Goal: Task Accomplishment & Management: Manage account settings

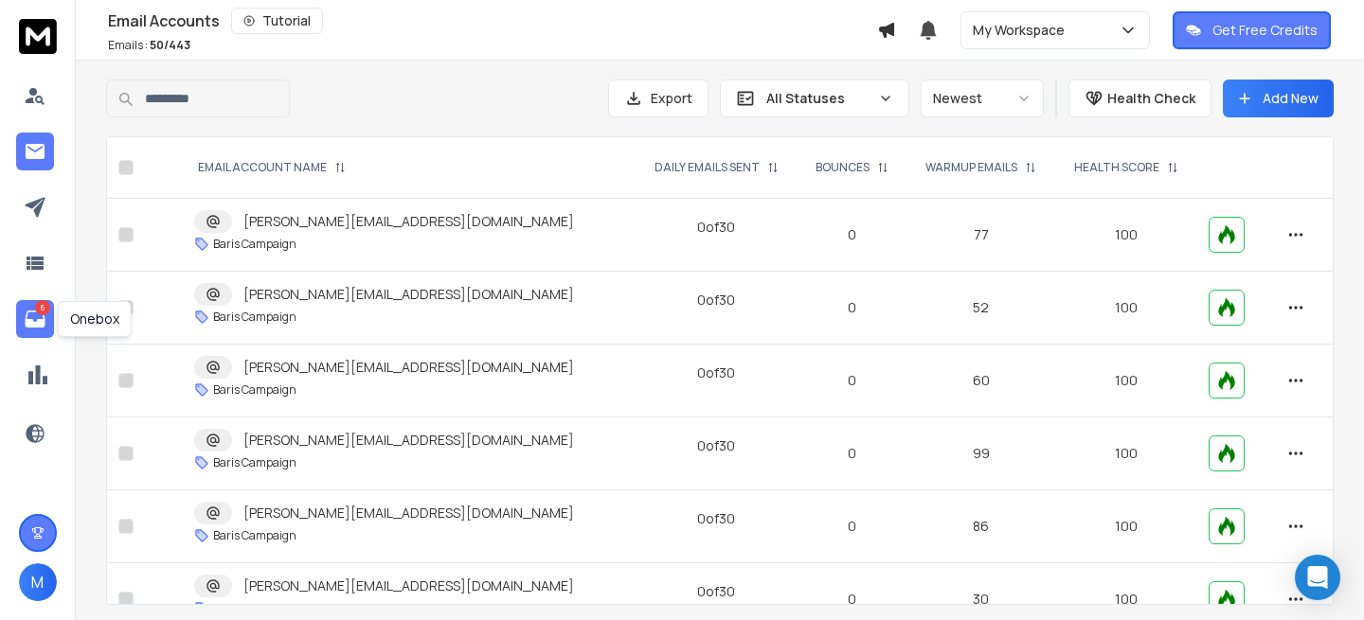
click at [31, 317] on icon at bounding box center [35, 319] width 23 height 23
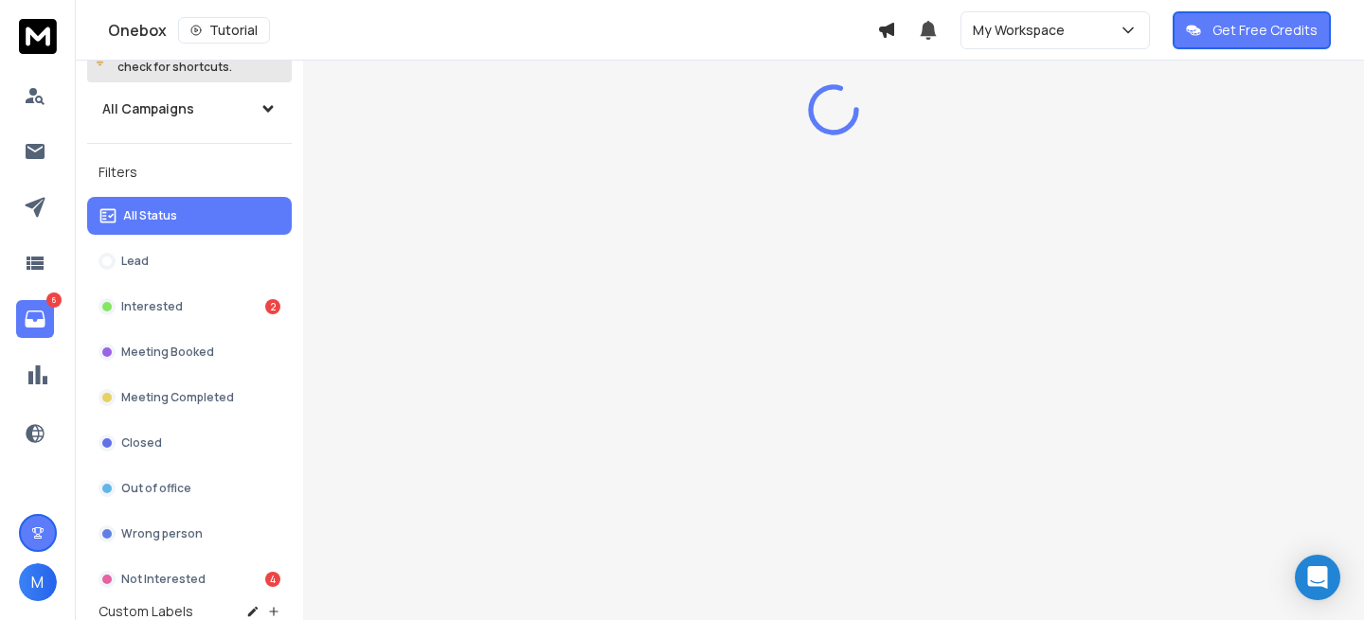
scroll to position [51, 0]
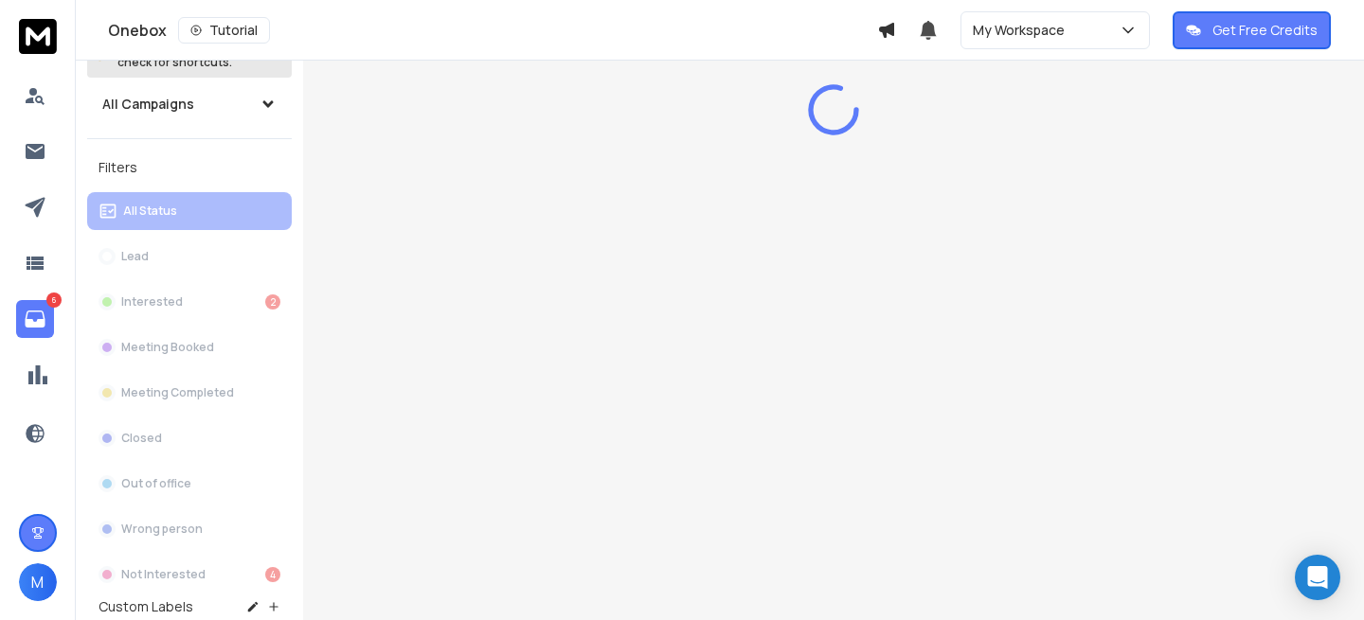
click at [188, 572] on div "All Status Lead Interested 2 Meeting Booked Meeting Completed Closed Out of off…" at bounding box center [189, 393] width 205 height 402
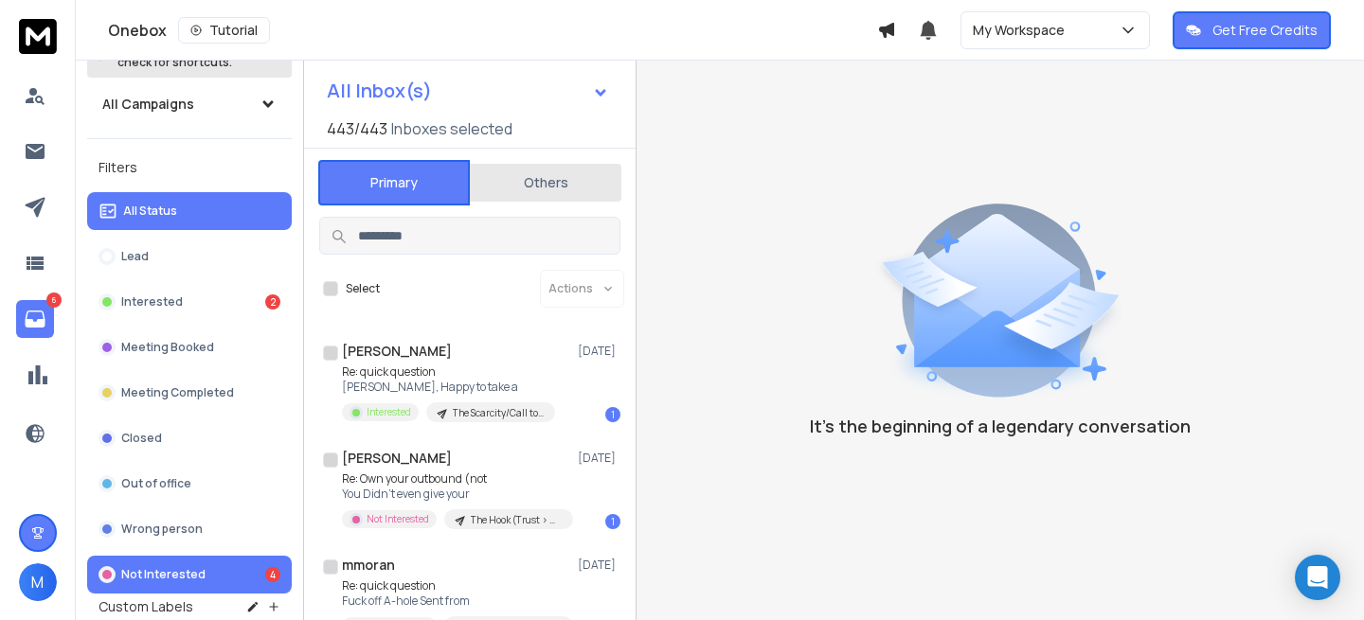
click at [188, 571] on p "Not Interested" at bounding box center [163, 574] width 84 height 15
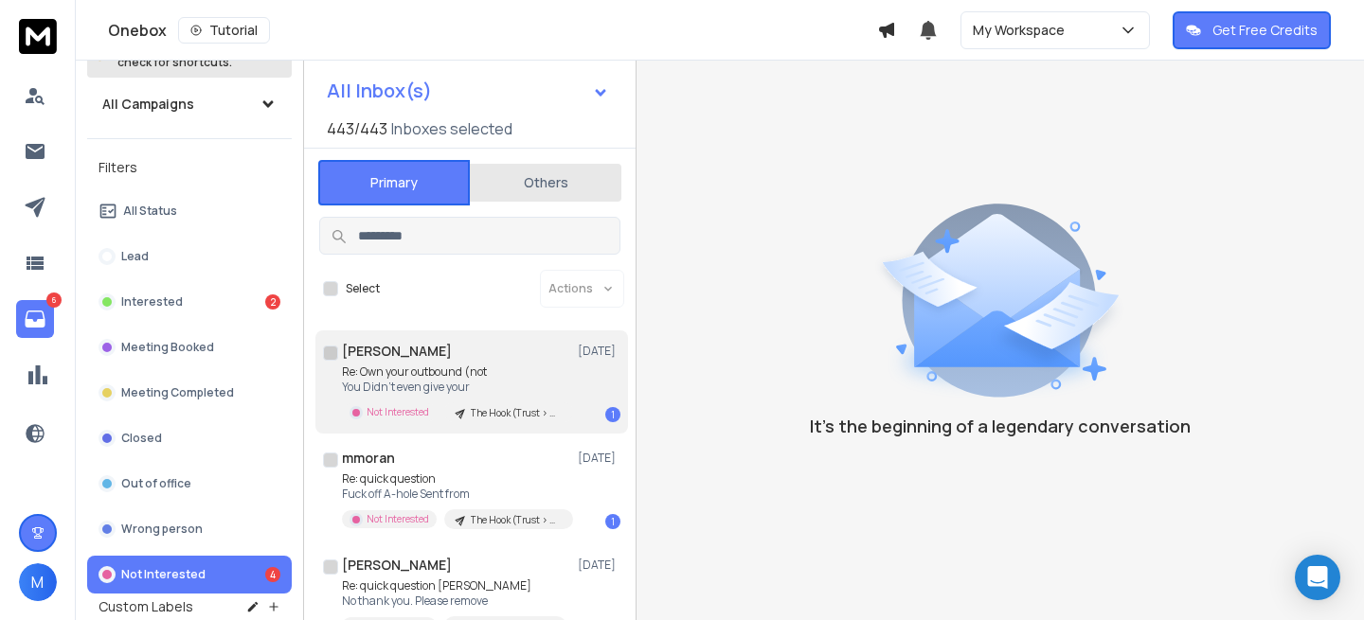
click at [378, 360] on h1 "[PERSON_NAME]" at bounding box center [397, 351] width 110 height 19
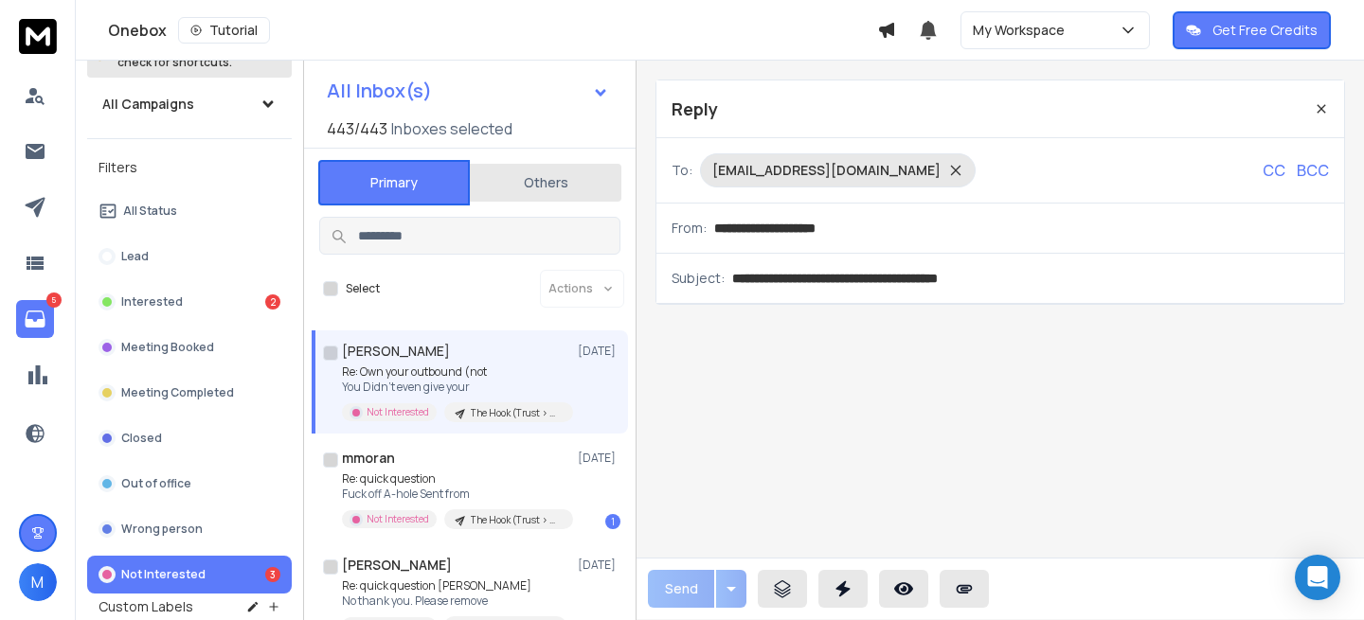
scroll to position [0, 0]
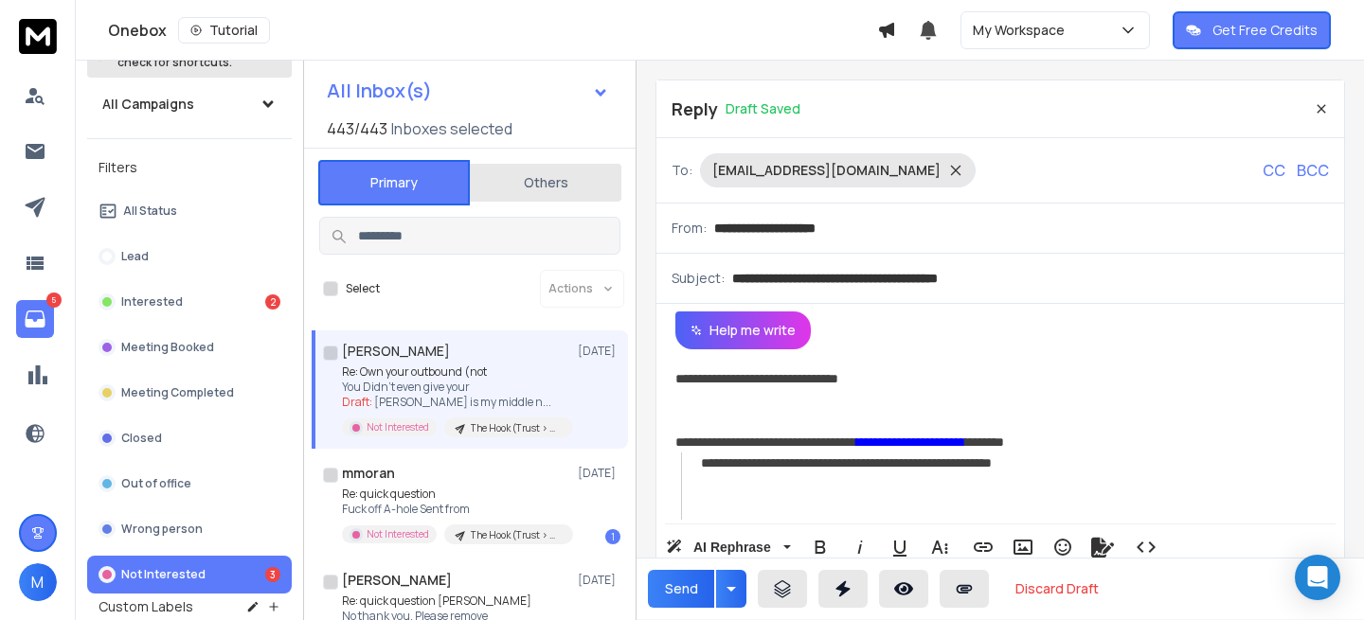
click at [795, 382] on div "**********" at bounding box center [997, 378] width 644 height 21
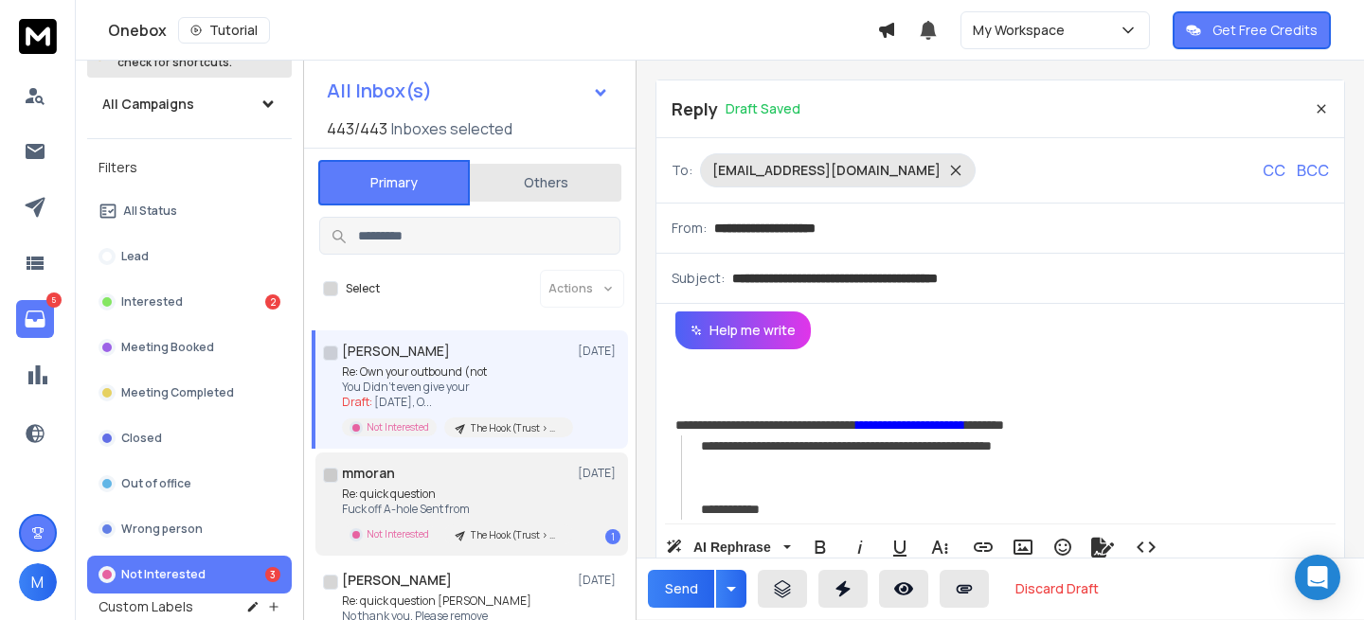
click at [505, 502] on p "Fuck off A-hole Sent from" at bounding box center [455, 509] width 227 height 15
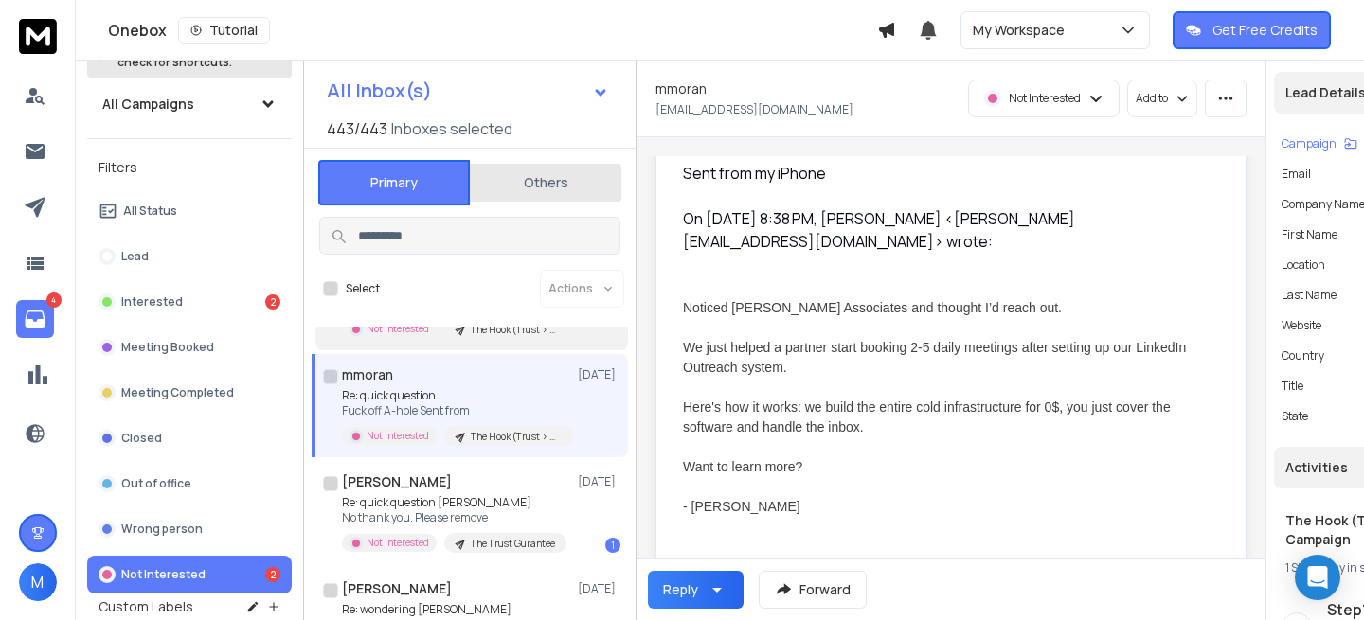
scroll to position [100, 0]
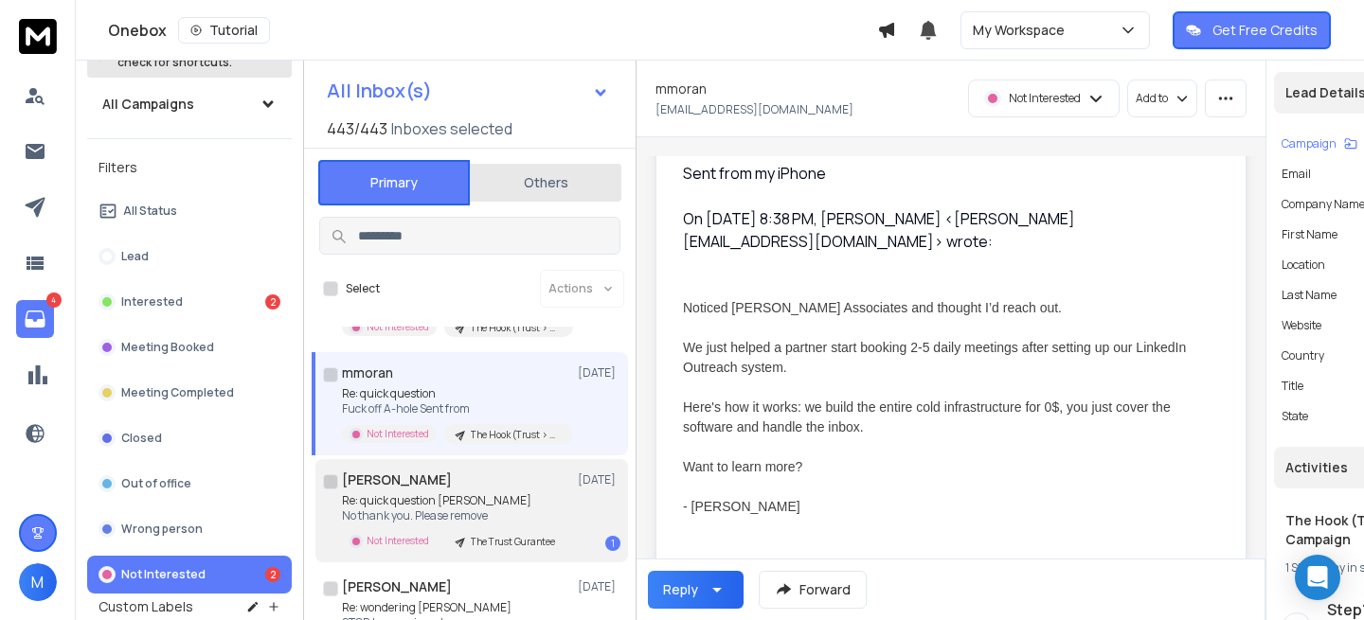
click at [422, 489] on div "[PERSON_NAME] [DATE]" at bounding box center [481, 480] width 278 height 19
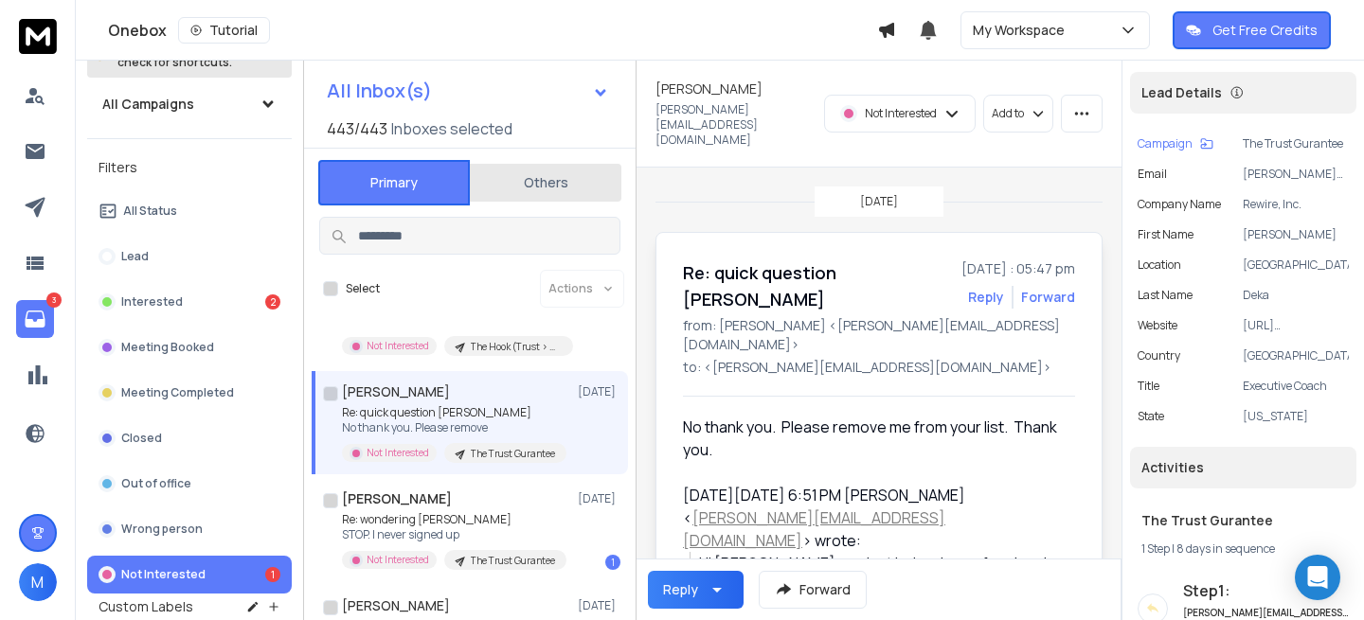
scroll to position [194, 0]
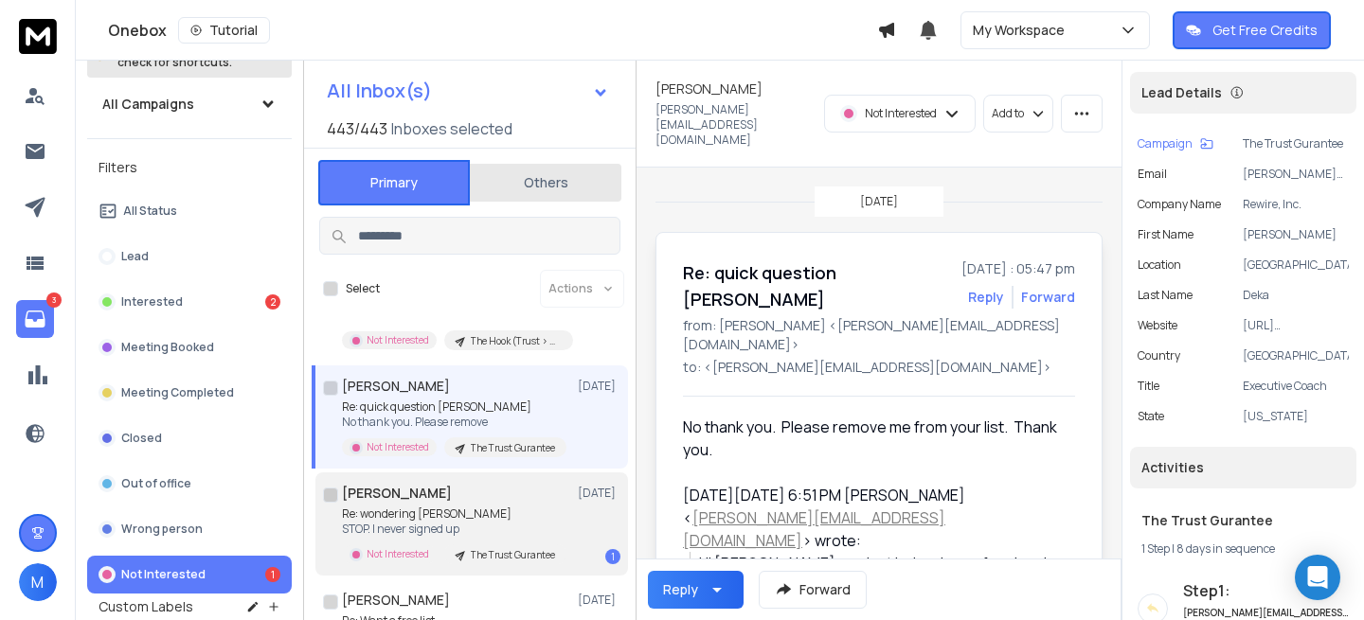
click at [444, 516] on p "Re: wondering [PERSON_NAME]" at bounding box center [454, 514] width 225 height 15
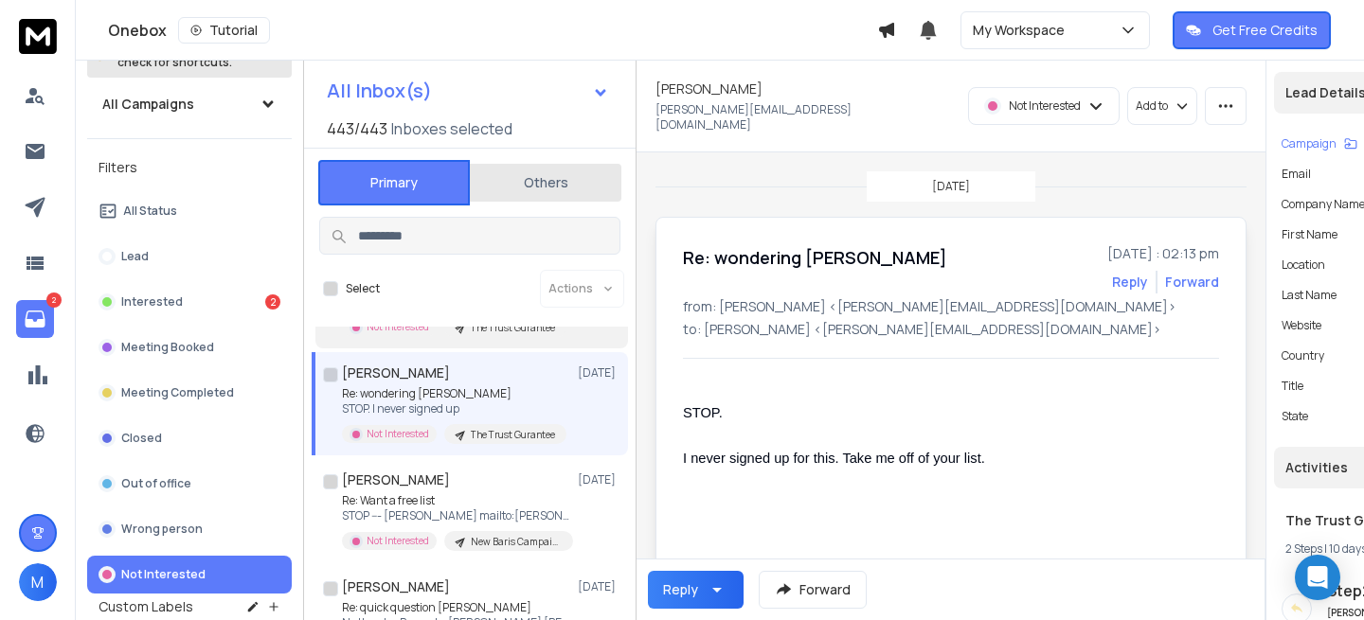
scroll to position [0, 0]
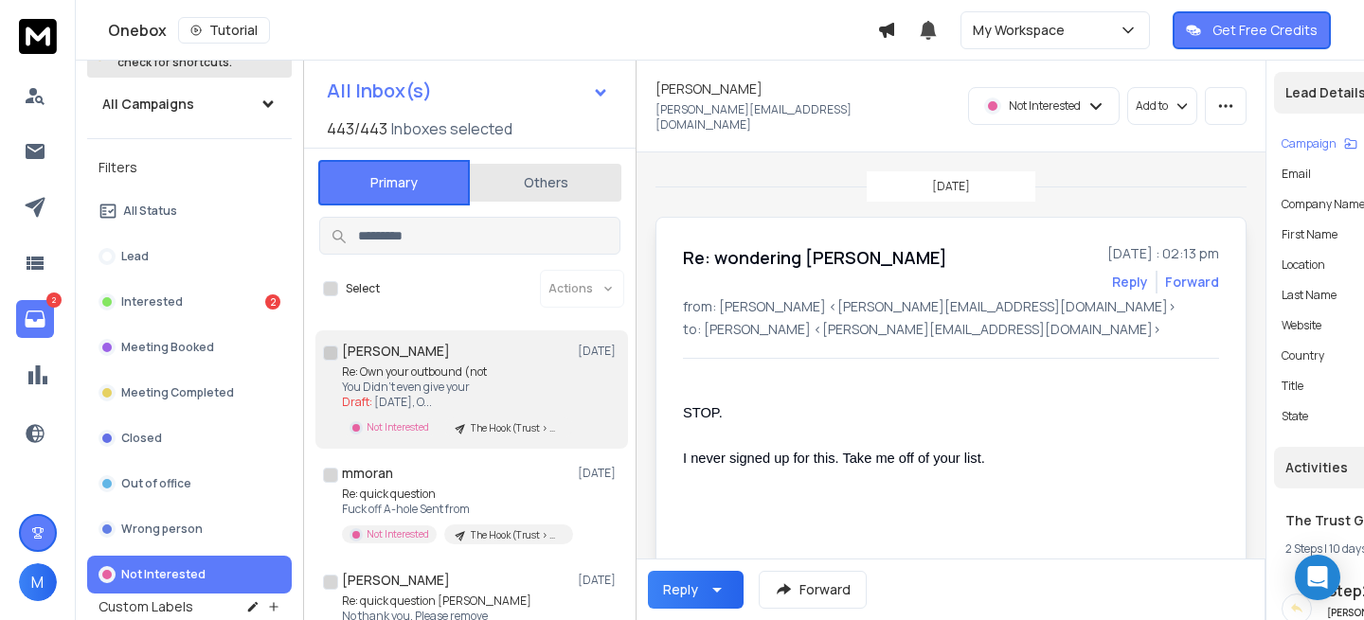
click at [403, 354] on h1 "[PERSON_NAME]" at bounding box center [396, 351] width 108 height 19
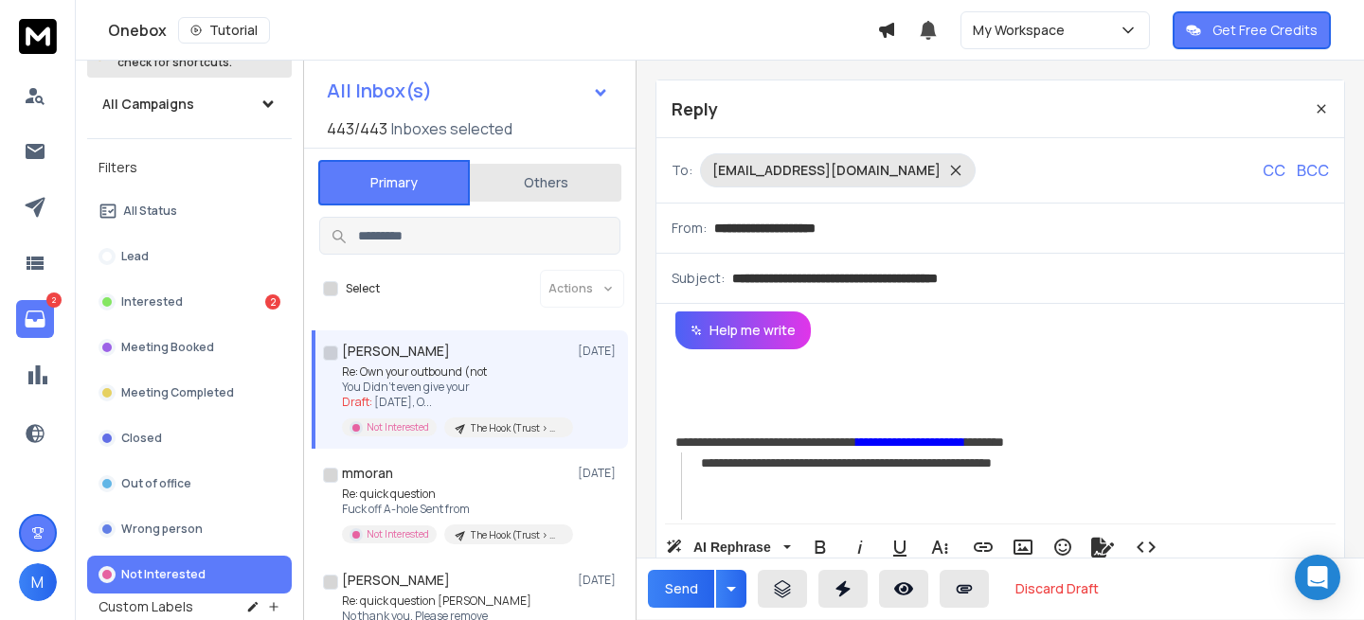
click at [1319, 112] on icon at bounding box center [1321, 108] width 9 height 9
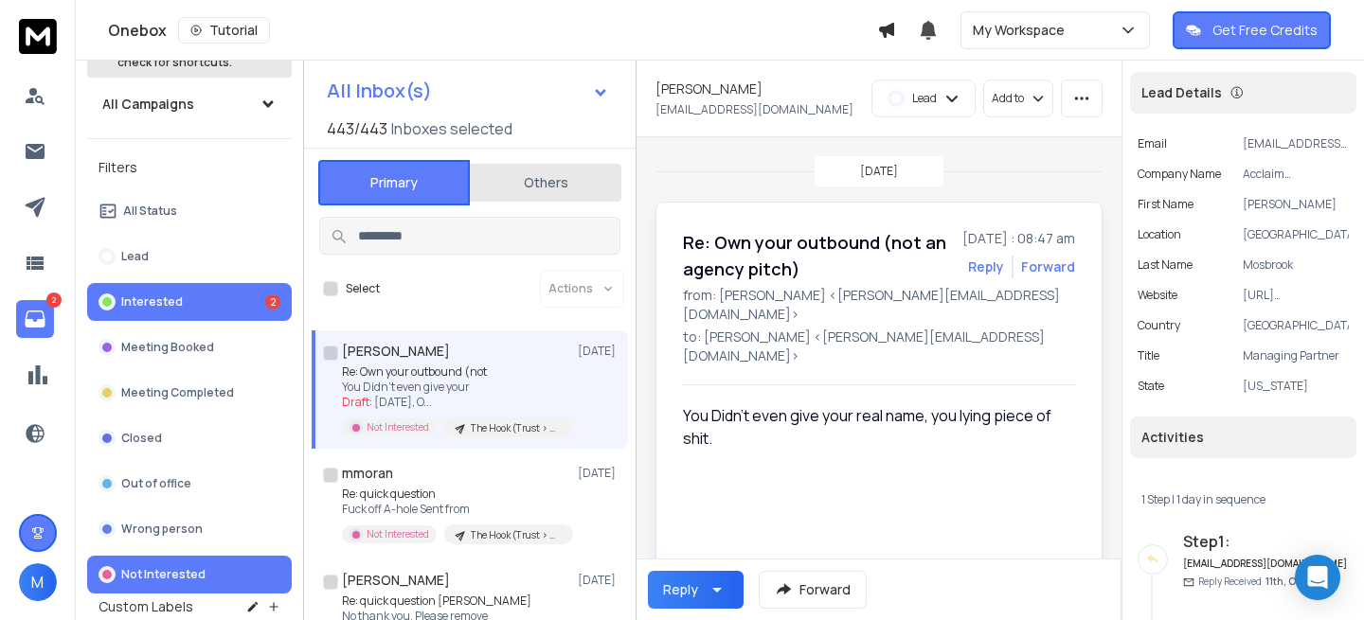
click at [208, 286] on button "Interested 2" at bounding box center [189, 302] width 205 height 38
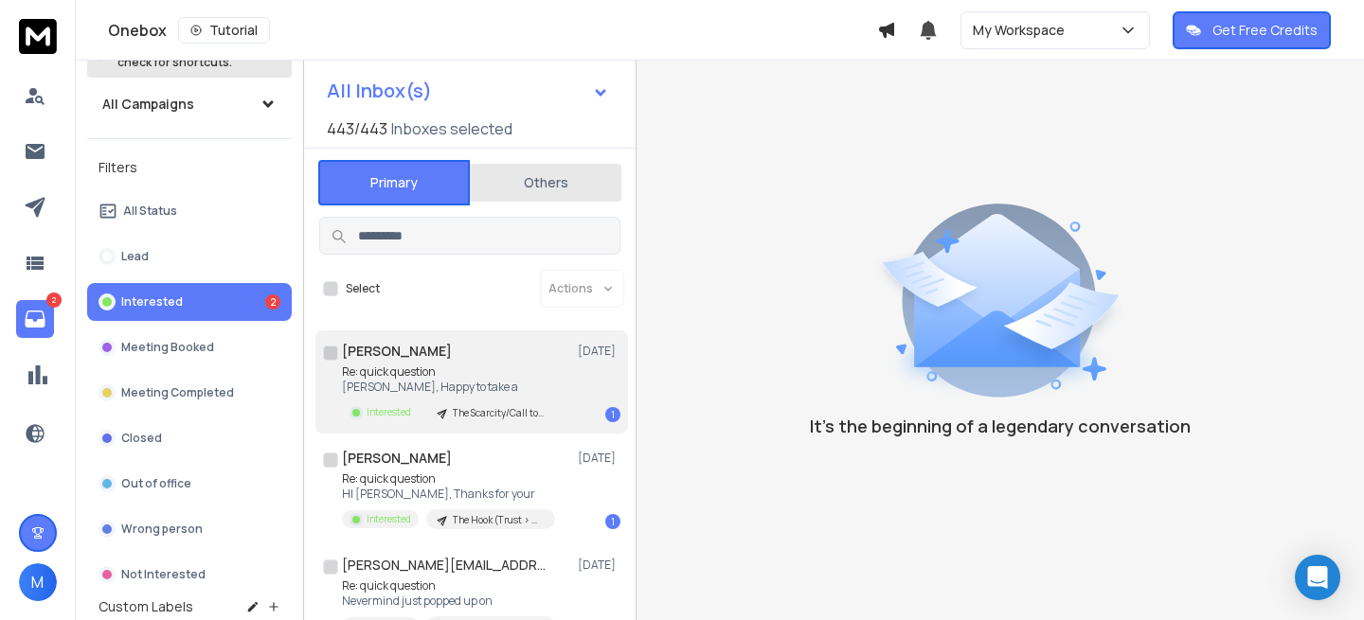
click at [440, 388] on p "[PERSON_NAME], Happy to take a" at bounding box center [448, 387] width 213 height 15
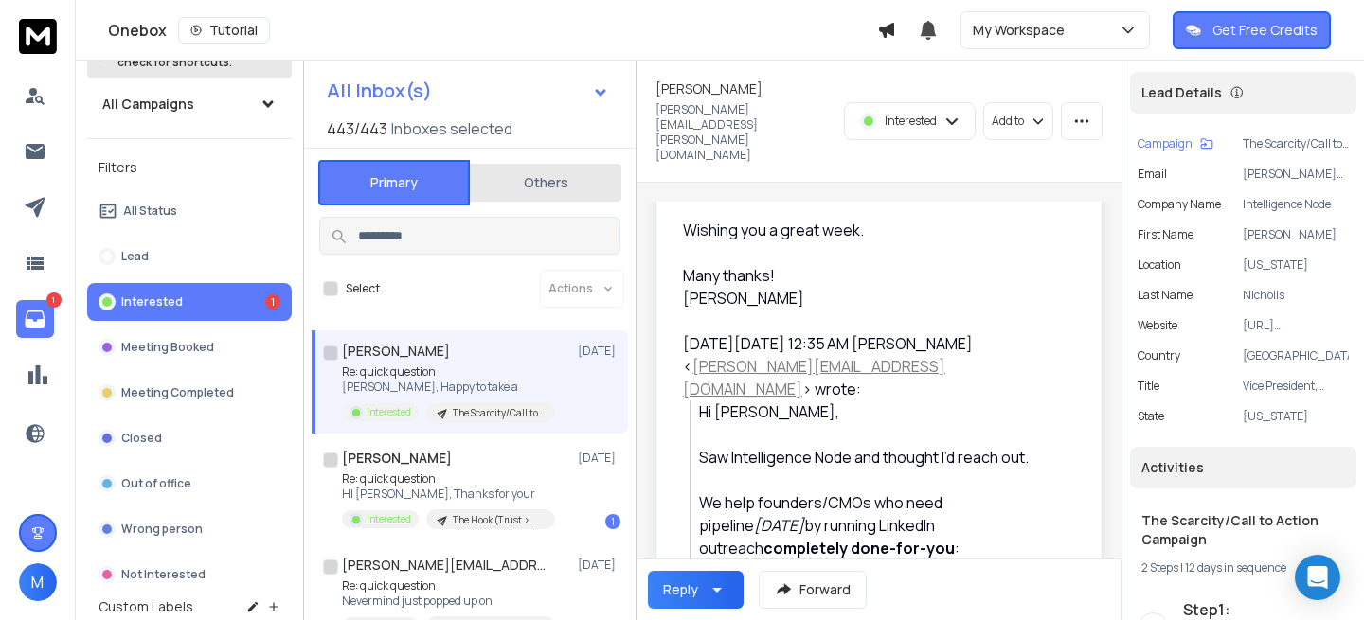
scroll to position [506, 0]
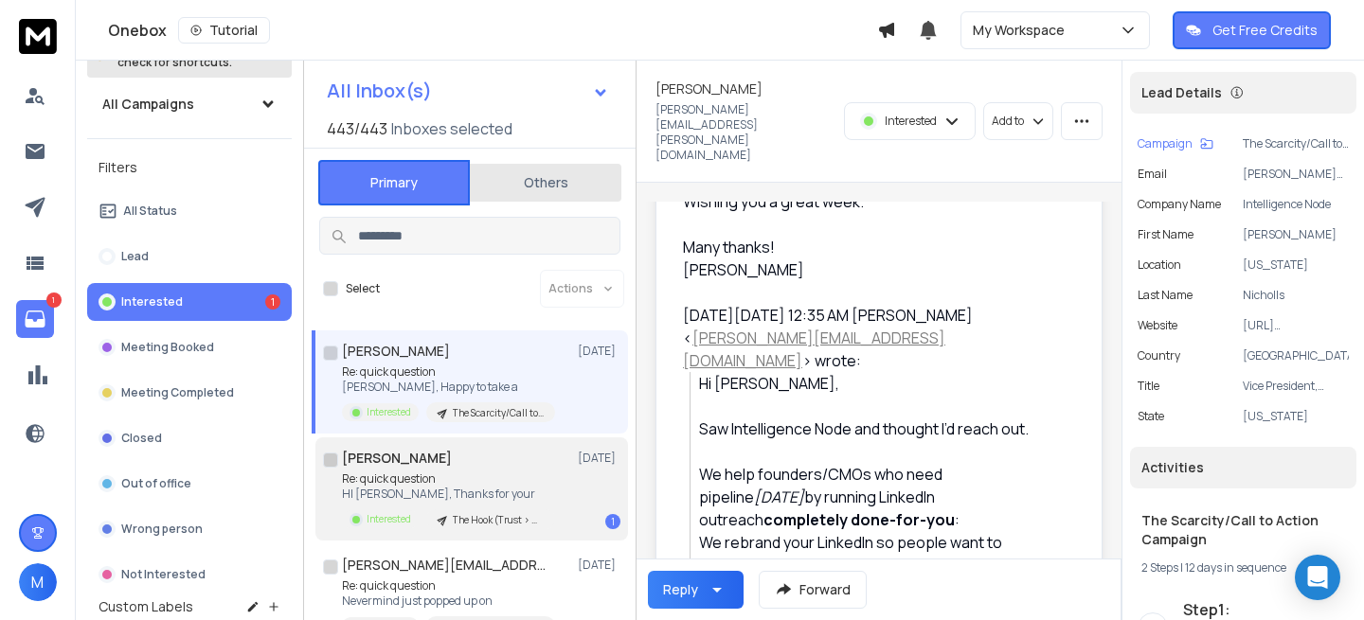
click at [532, 489] on p "HI [PERSON_NAME], Thanks for your" at bounding box center [448, 494] width 213 height 15
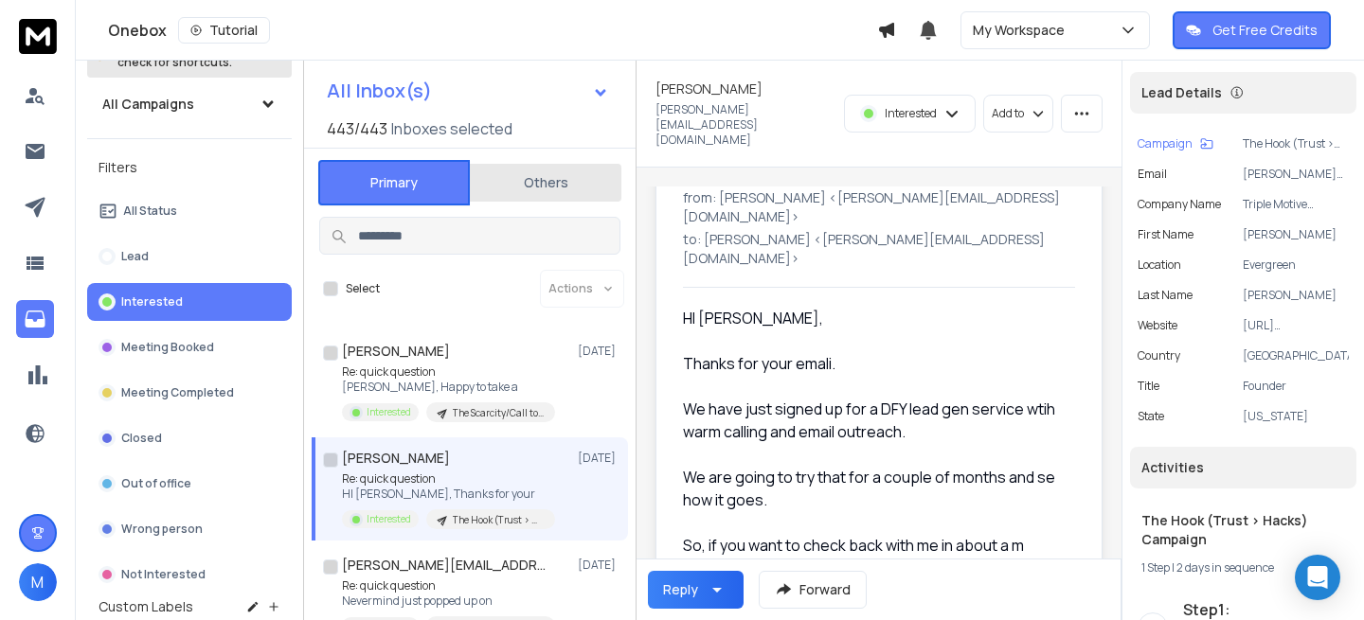
scroll to position [133, 0]
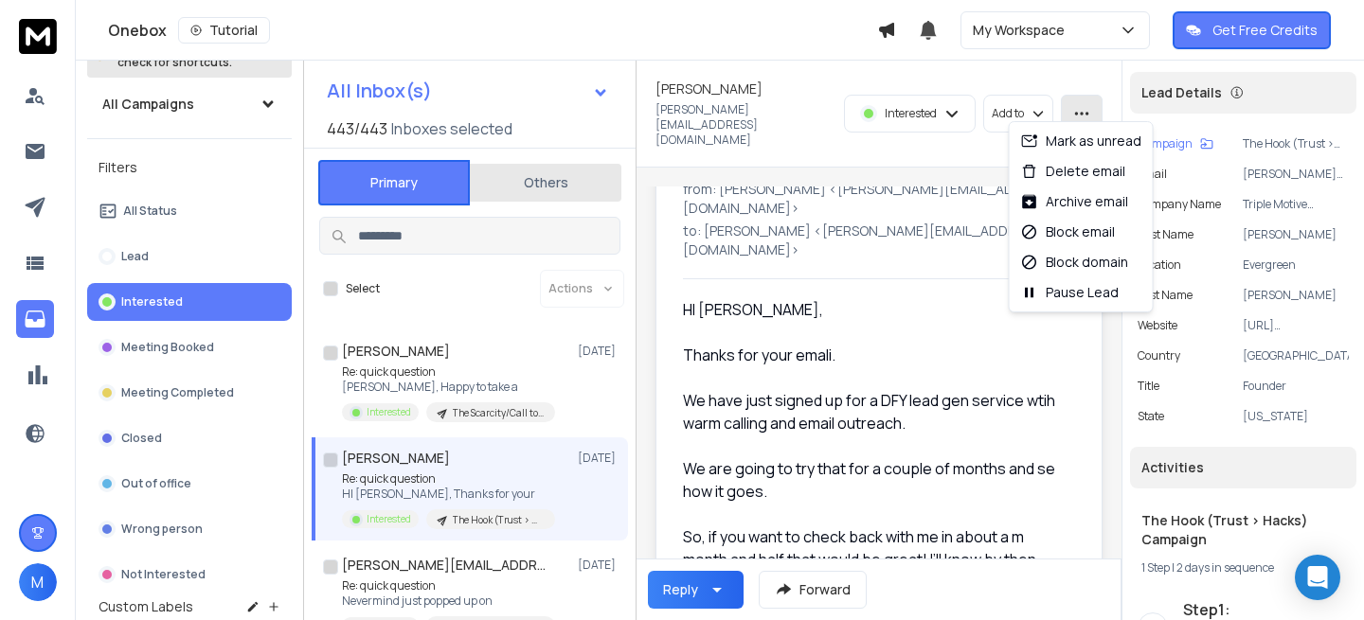
click at [1103, 108] on button "button" at bounding box center [1082, 114] width 42 height 38
click at [1075, 152] on div "Mark as unread" at bounding box center [1081, 141] width 135 height 30
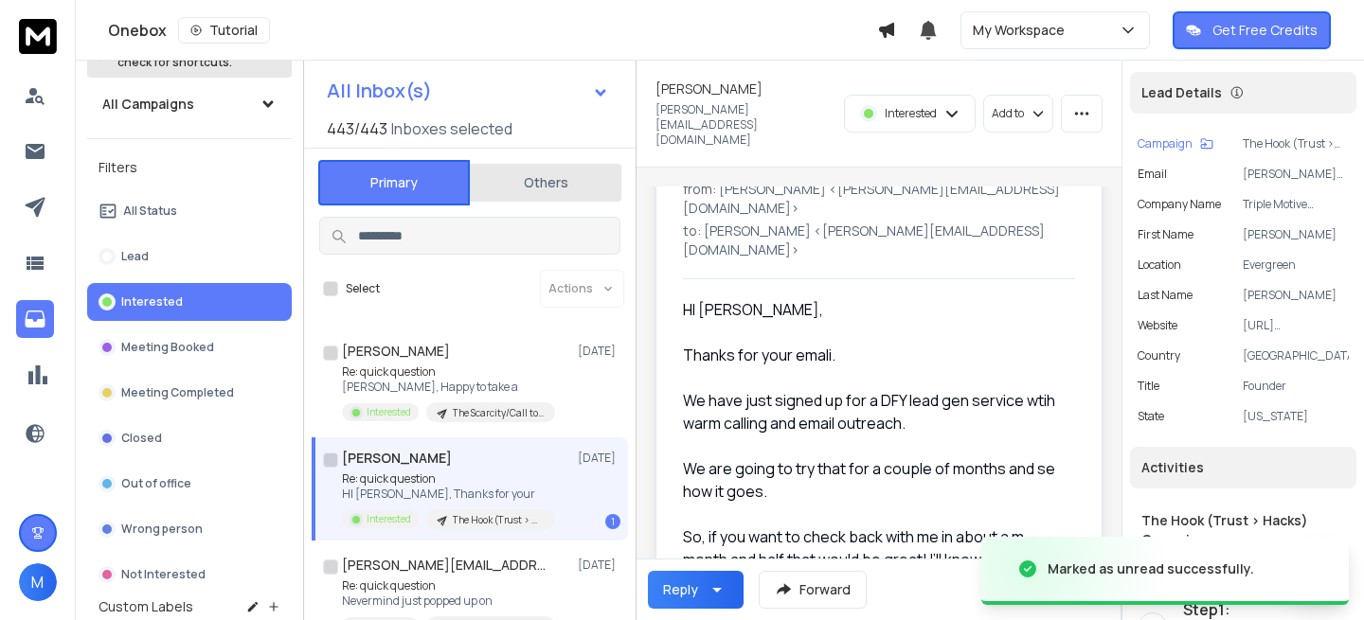
scroll to position [0, 0]
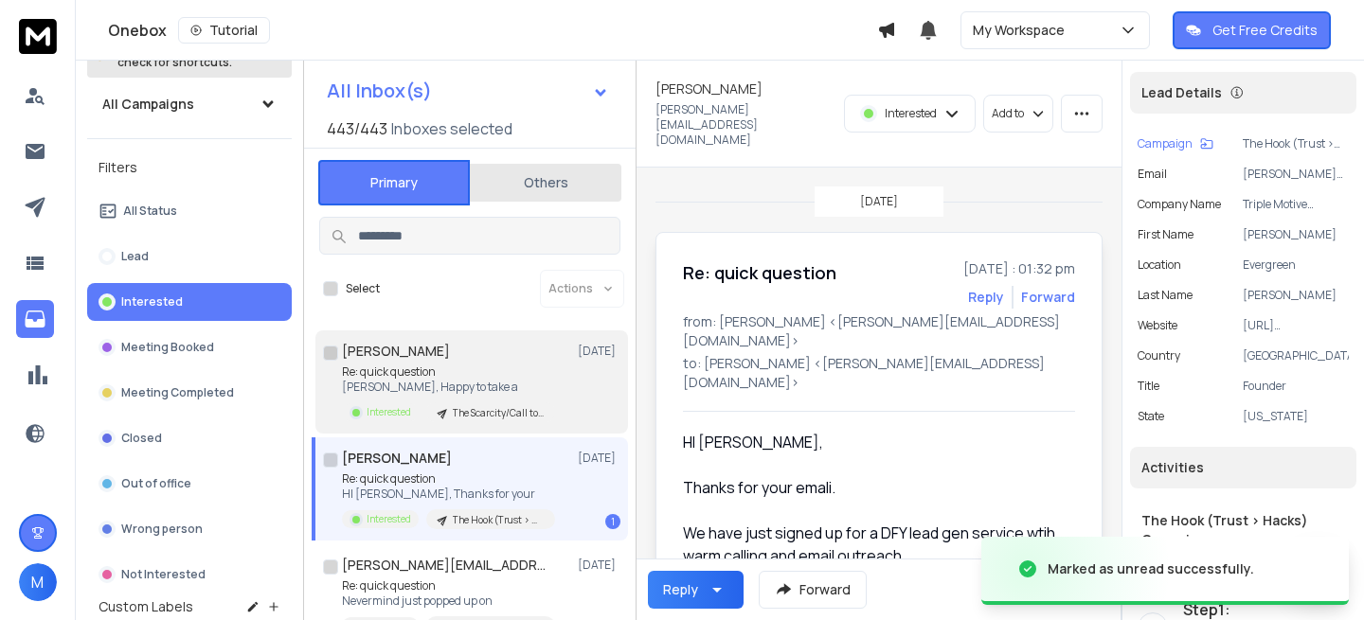
click at [498, 352] on div "[PERSON_NAME] [DATE]" at bounding box center [481, 351] width 278 height 19
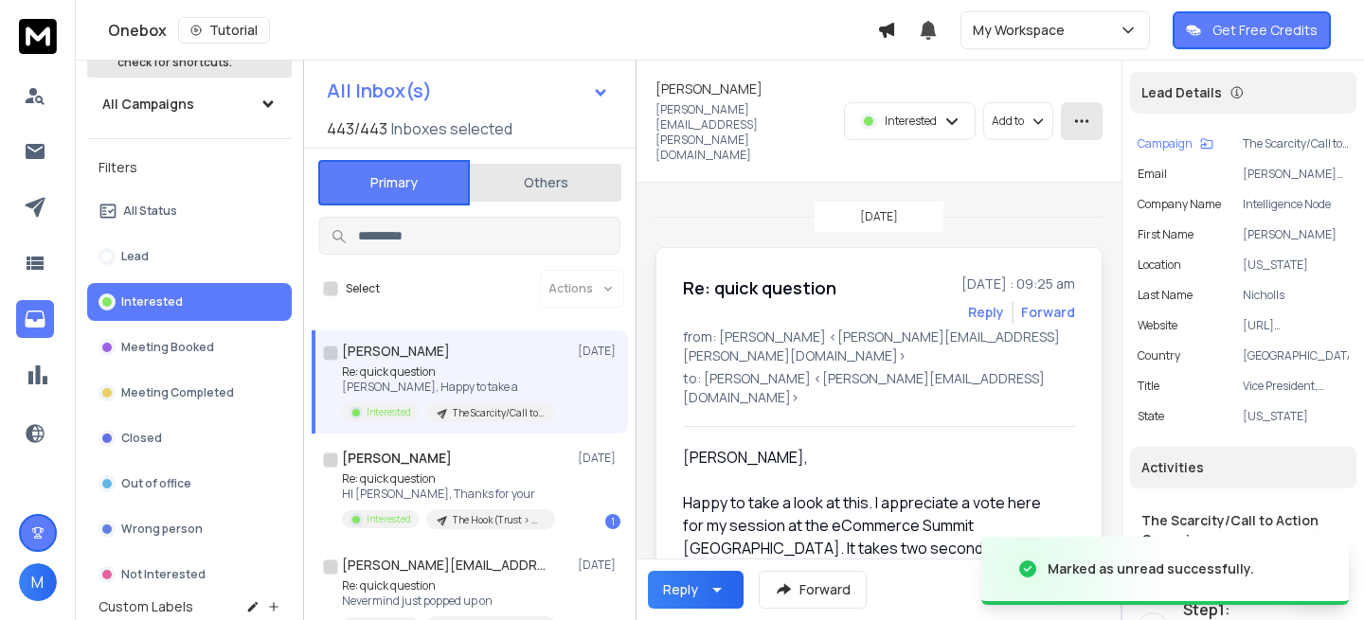
click at [1090, 113] on icon "button" at bounding box center [1081, 121] width 17 height 17
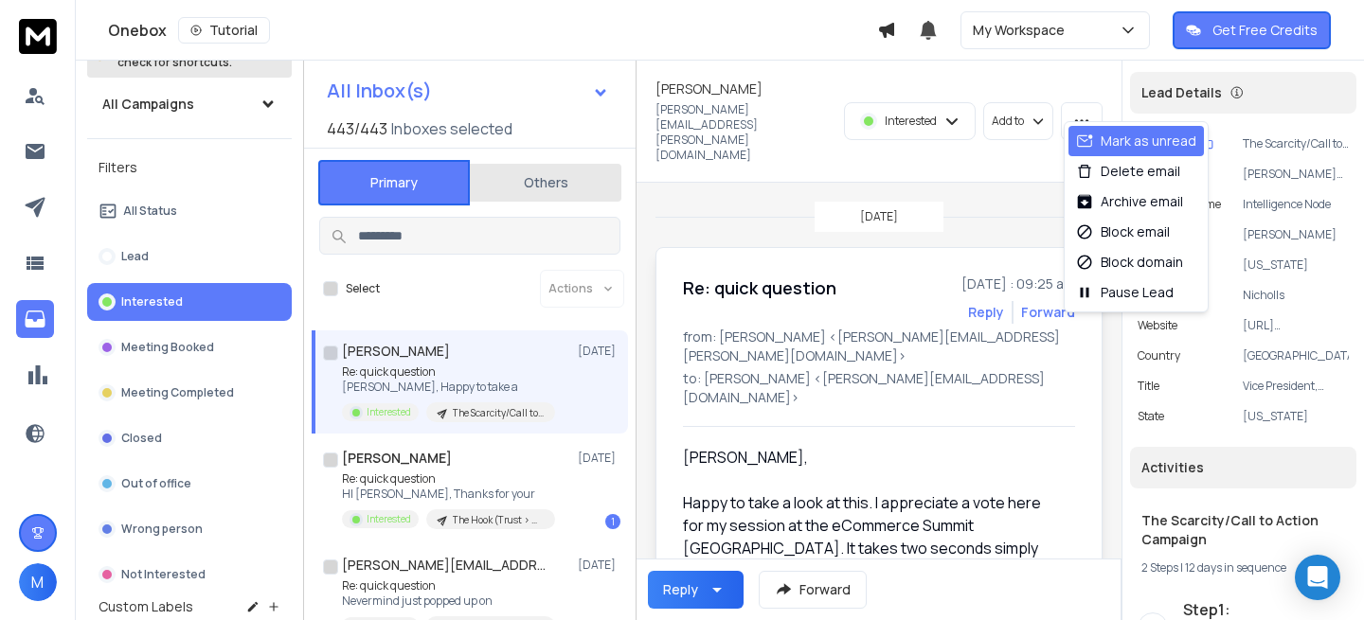
click at [1131, 138] on div "Mark as unread" at bounding box center [1136, 141] width 120 height 19
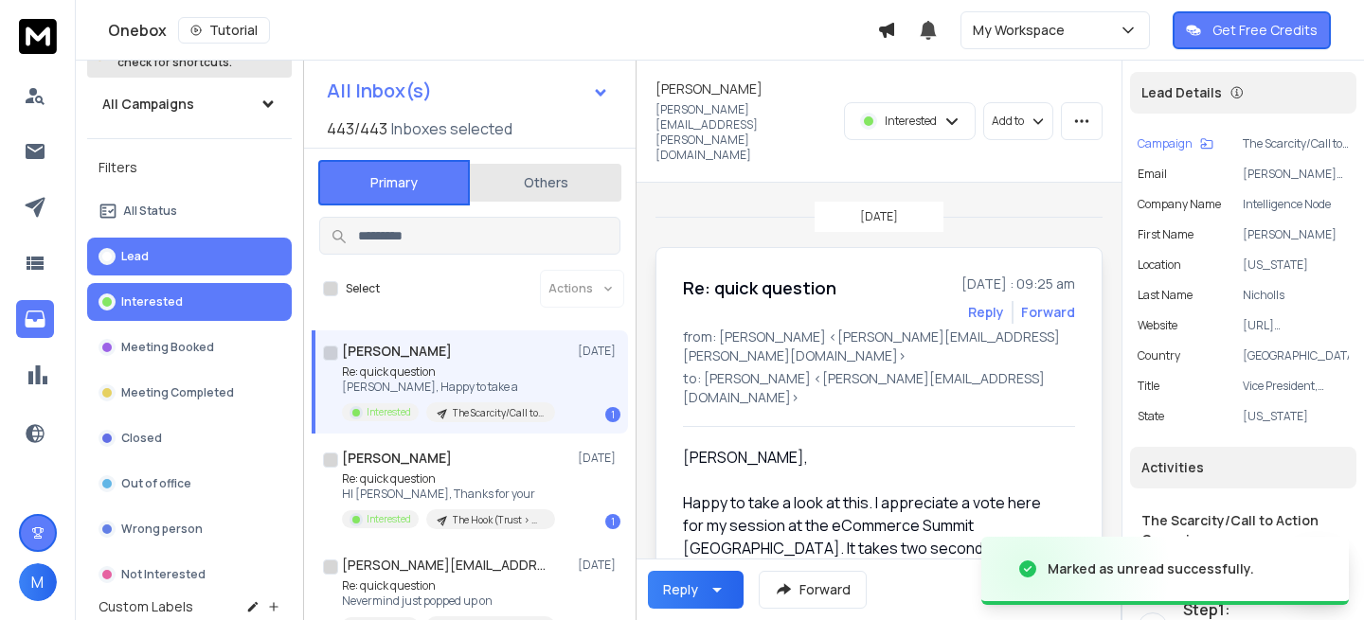
click at [117, 245] on button "Lead" at bounding box center [189, 257] width 205 height 38
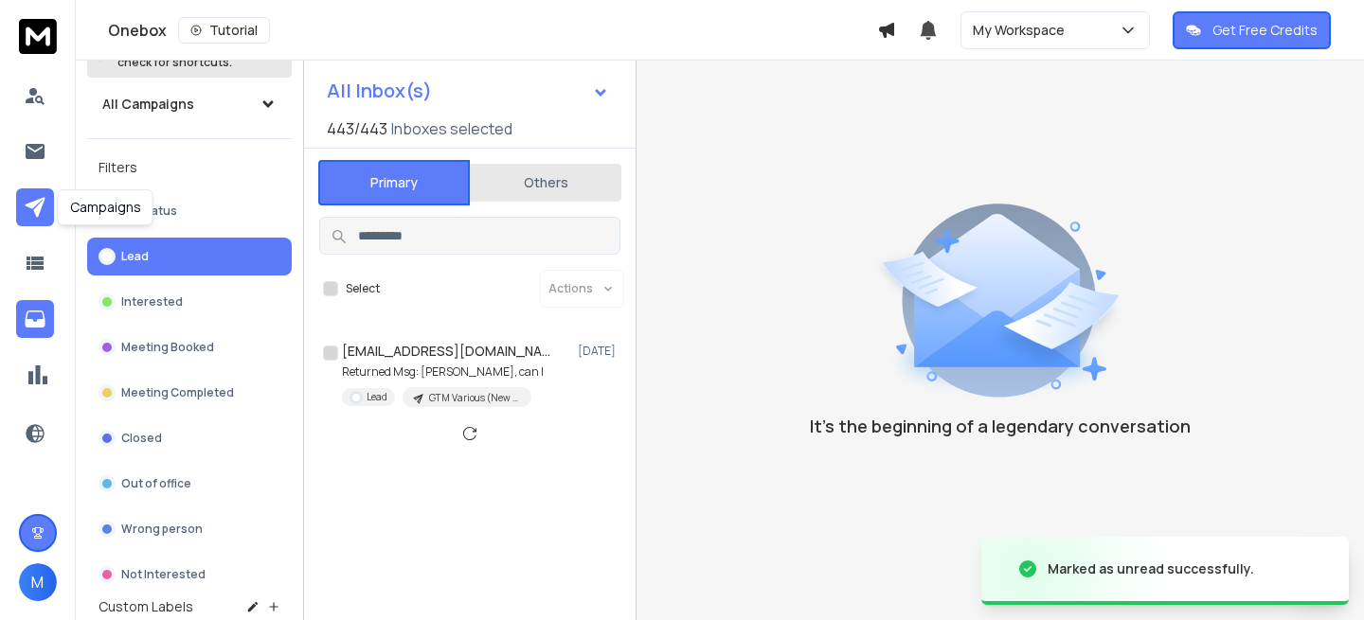
click at [17, 201] on link at bounding box center [35, 208] width 38 height 38
